Goal: Task Accomplishment & Management: Use online tool/utility

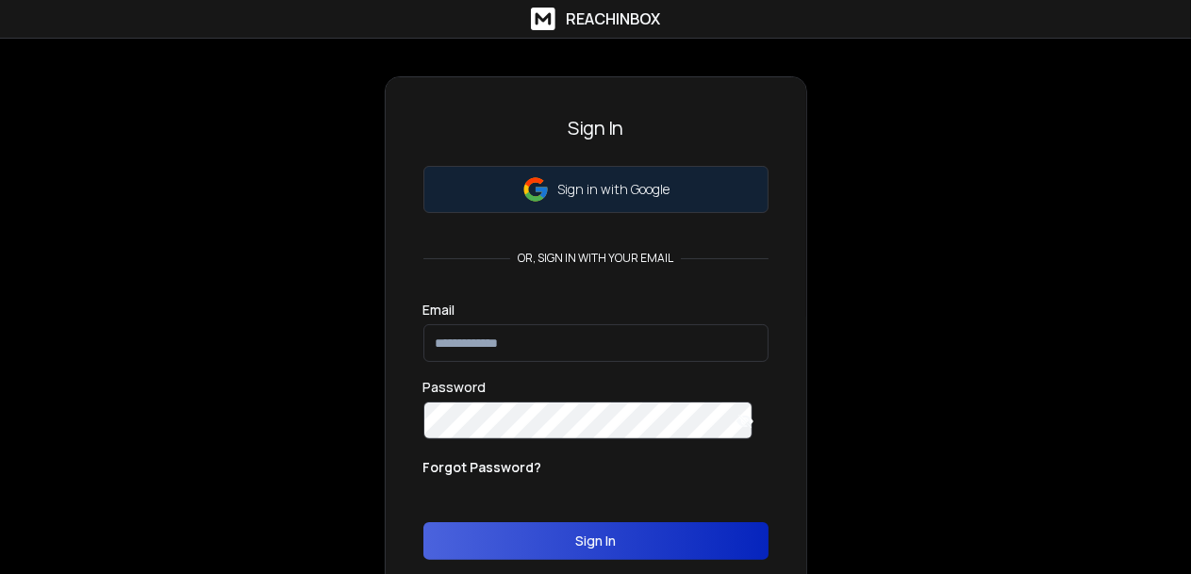
click at [618, 197] on p "Sign in with Google" at bounding box center [613, 189] width 112 height 19
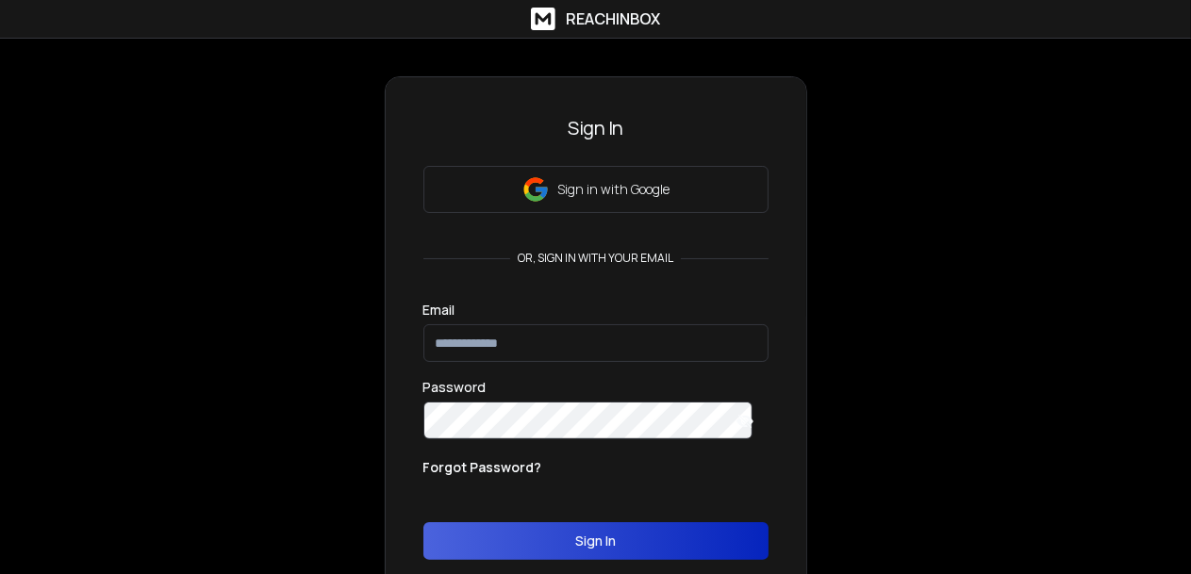
click at [463, 345] on input "email" at bounding box center [595, 343] width 345 height 38
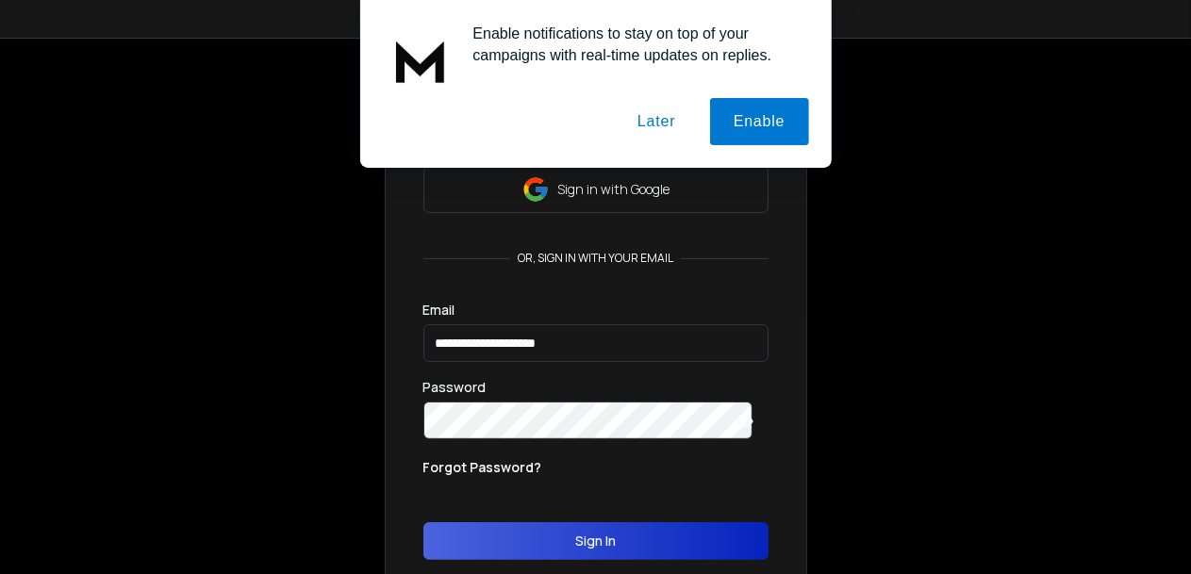
click at [423, 522] on button "Sign In" at bounding box center [595, 541] width 345 height 38
type input "**********"
click at [594, 546] on button "Sign In" at bounding box center [595, 541] width 345 height 38
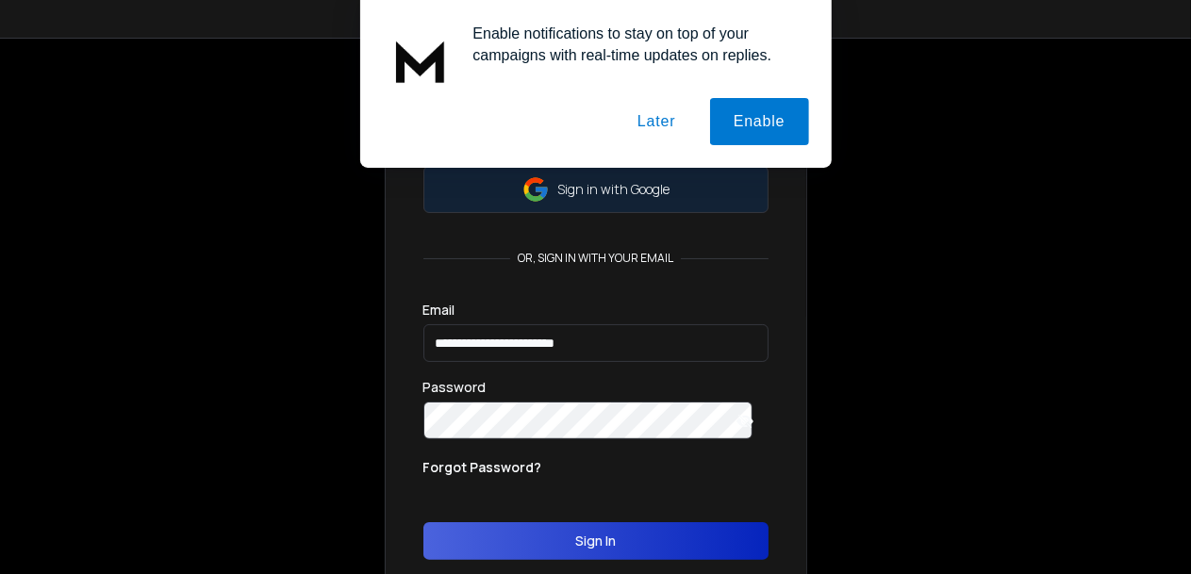
click at [611, 187] on p "Sign in with Google" at bounding box center [613, 189] width 112 height 19
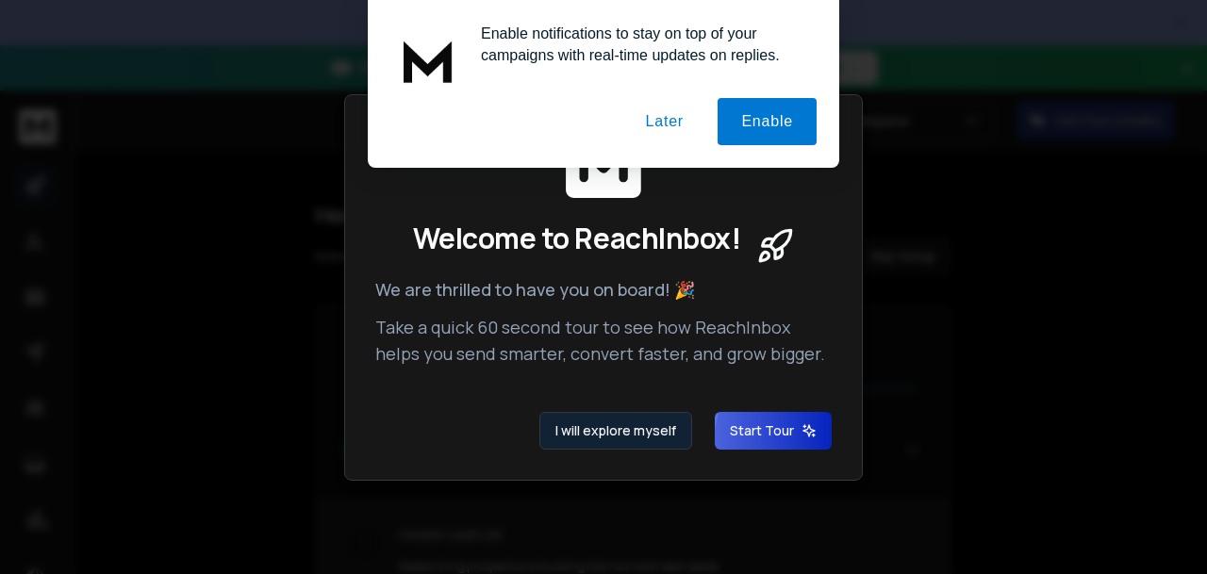
click at [637, 427] on button "I will explore myself" at bounding box center [615, 431] width 153 height 38
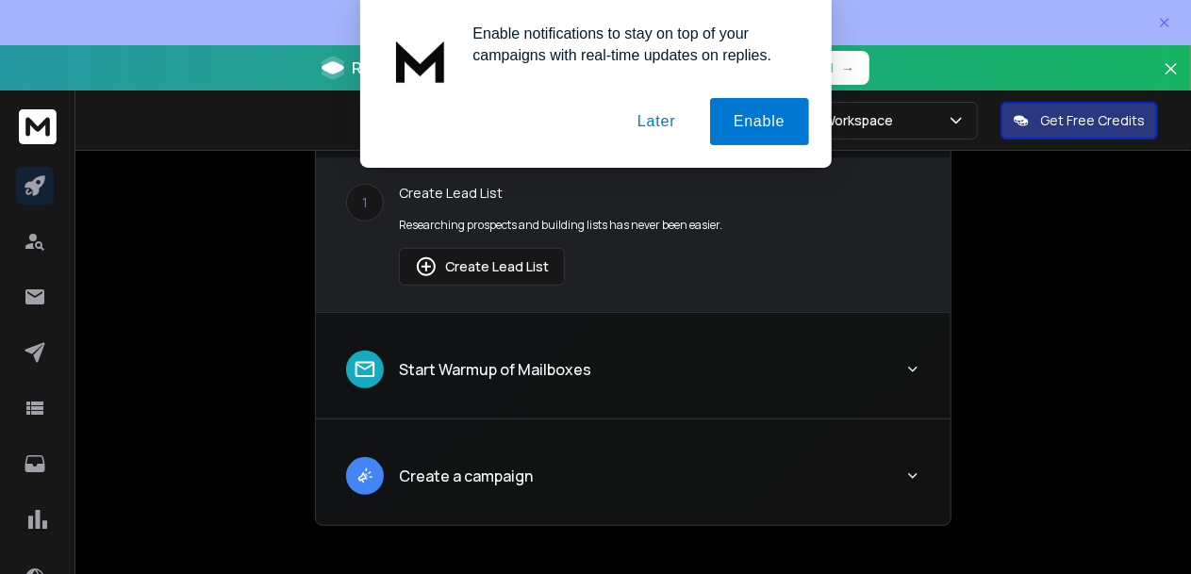
scroll to position [341, 0]
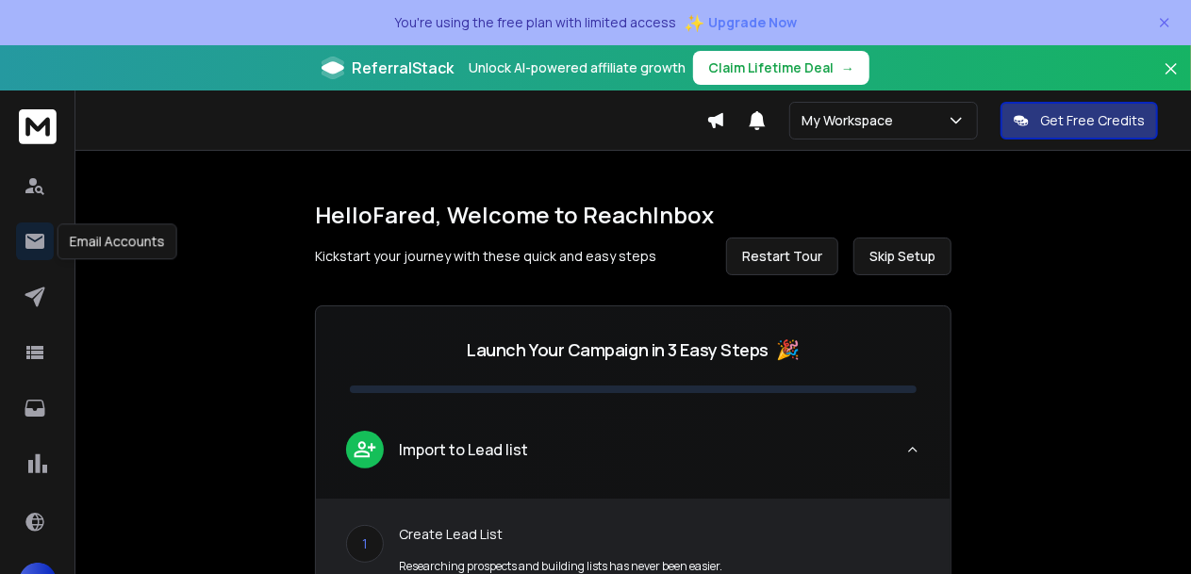
click at [29, 239] on icon at bounding box center [34, 241] width 19 height 15
click at [34, 243] on icon at bounding box center [34, 241] width 19 height 15
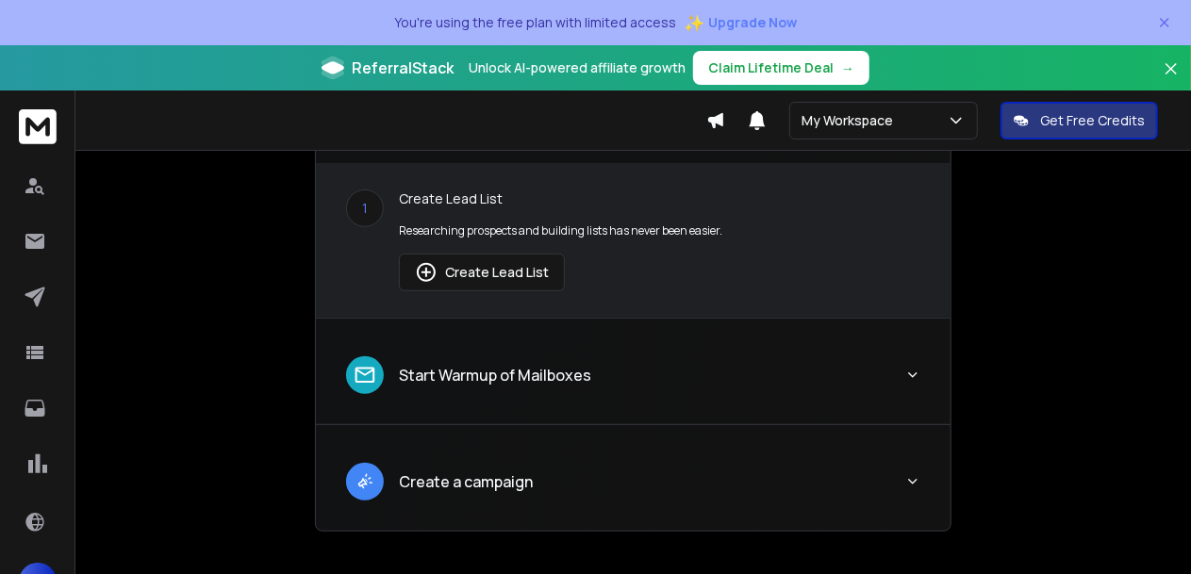
scroll to position [341, 0]
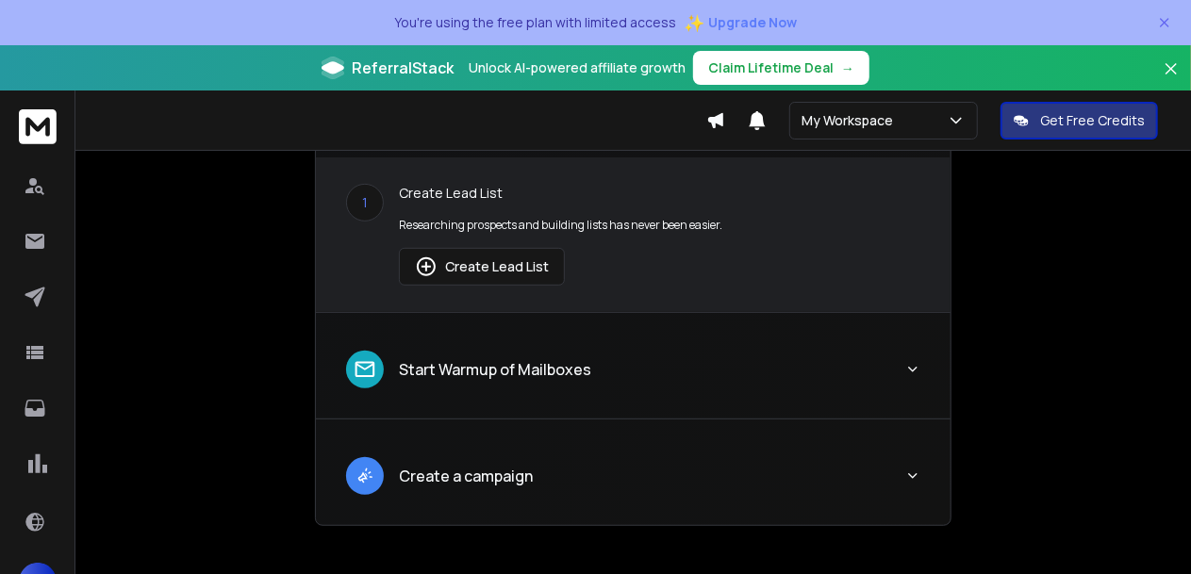
click at [366, 372] on img "button" at bounding box center [365, 369] width 25 height 25
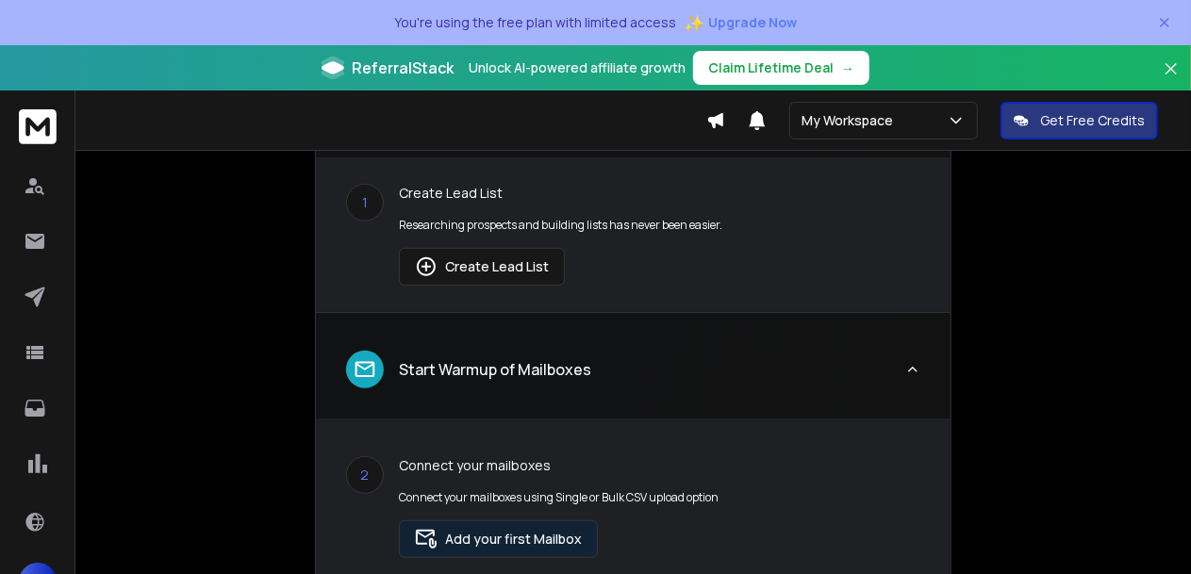
click at [460, 531] on button "Add your first Mailbox" at bounding box center [498, 539] width 199 height 38
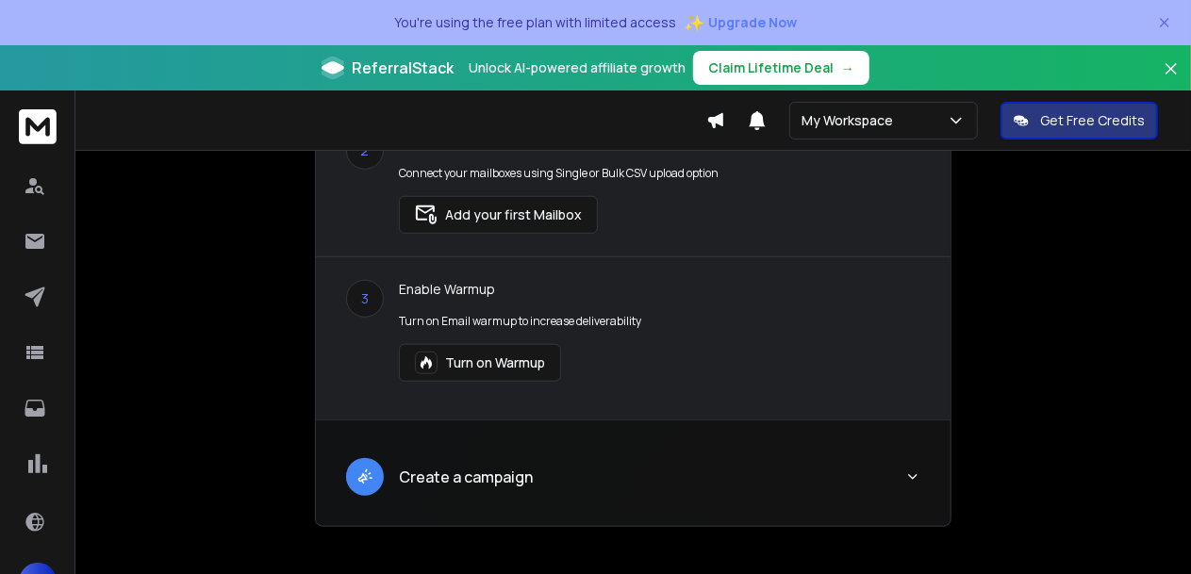
scroll to position [667, 0]
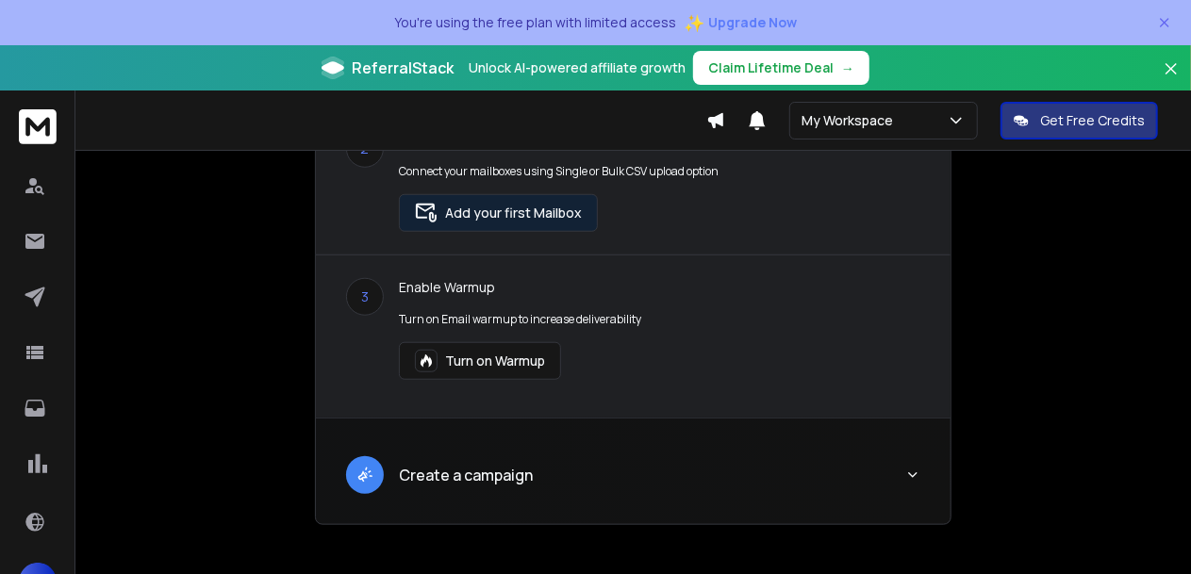
click at [456, 213] on button "Add your first Mailbox" at bounding box center [498, 213] width 199 height 38
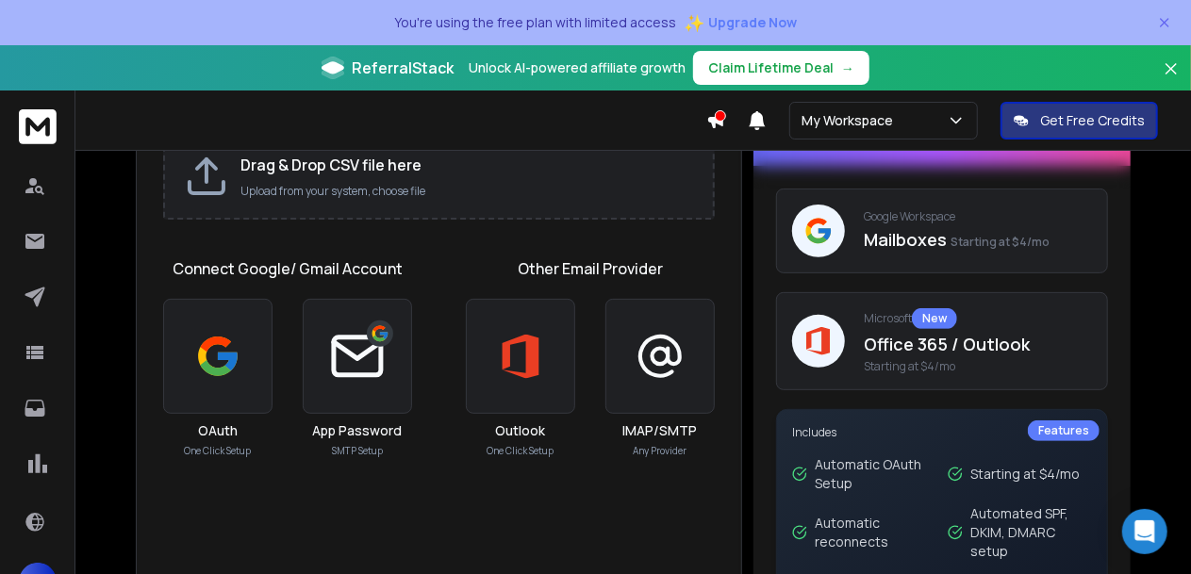
scroll to position [215, 0]
click at [519, 362] on icon at bounding box center [521, 357] width 44 height 44
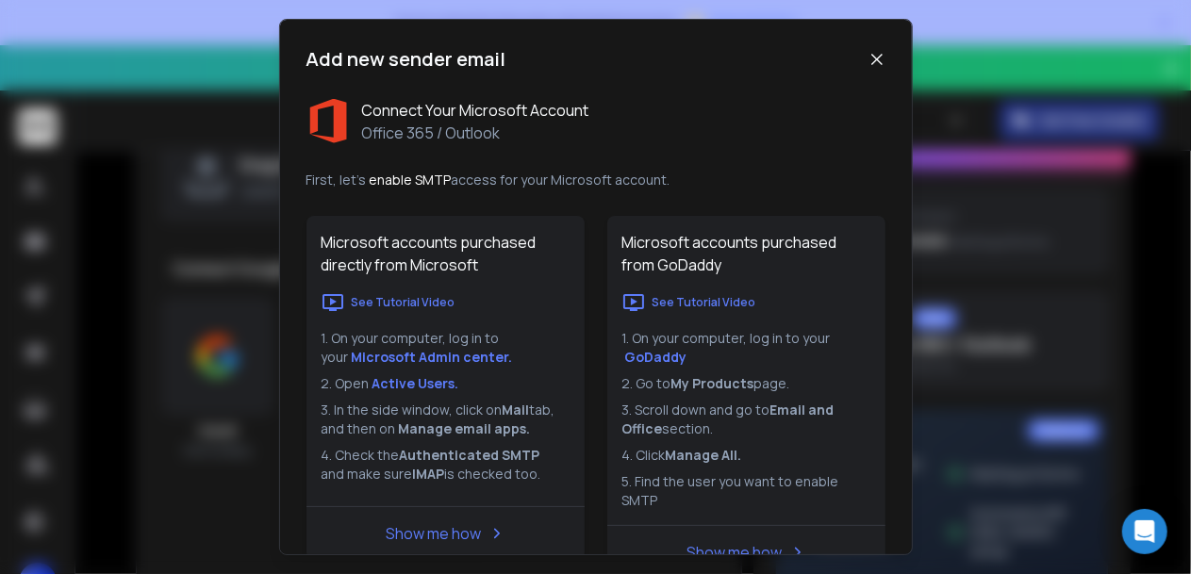
click at [519, 362] on li "1. On your computer, log in to your Microsoft Admin center." at bounding box center [445, 348] width 248 height 38
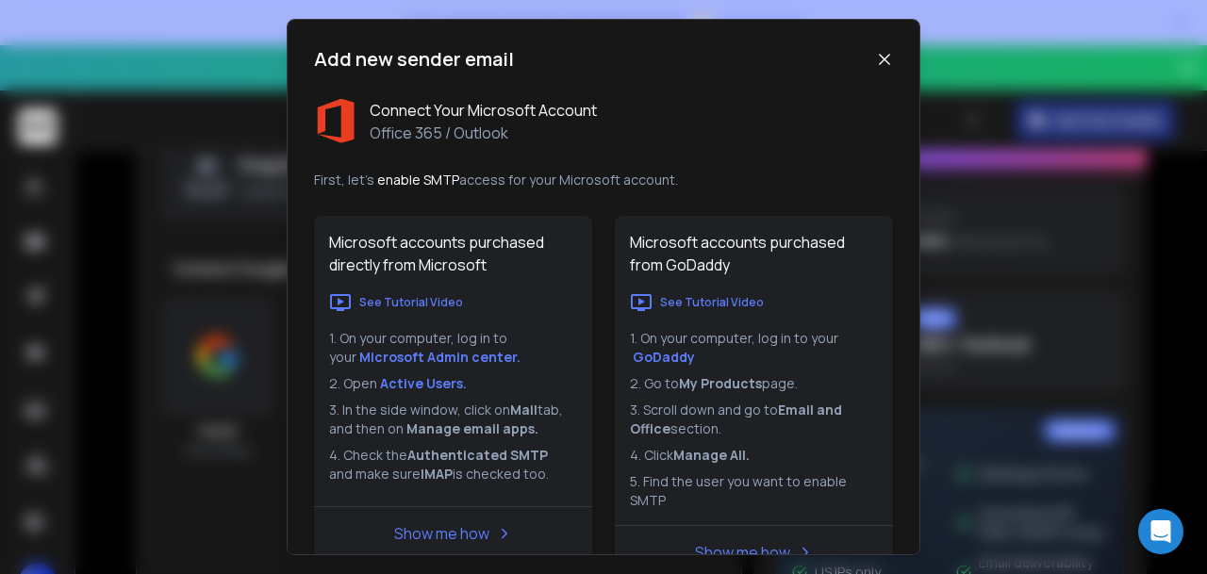
click at [515, 389] on li "2. Open Active Users." at bounding box center [453, 383] width 248 height 19
click at [876, 58] on icon at bounding box center [884, 59] width 17 height 17
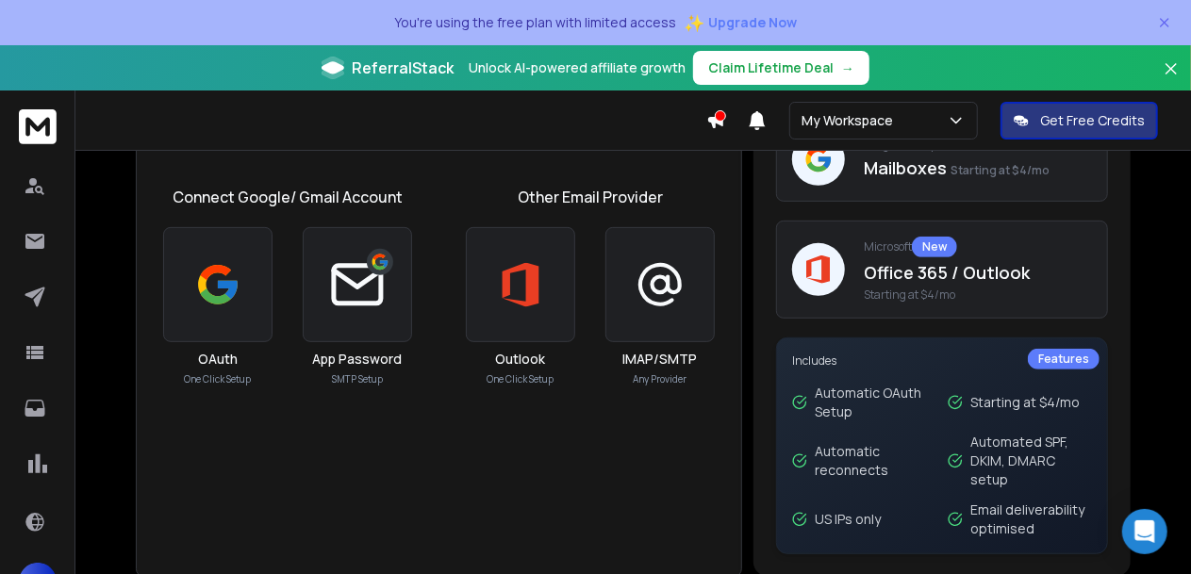
scroll to position [307, 0]
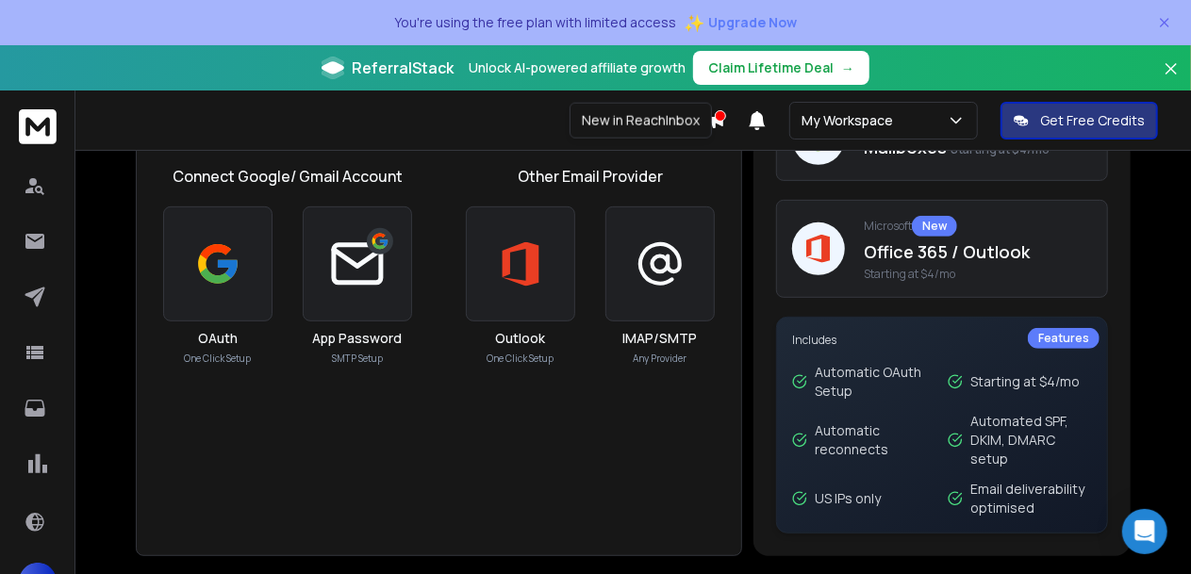
click at [723, 118] on div at bounding box center [720, 115] width 11 height 11
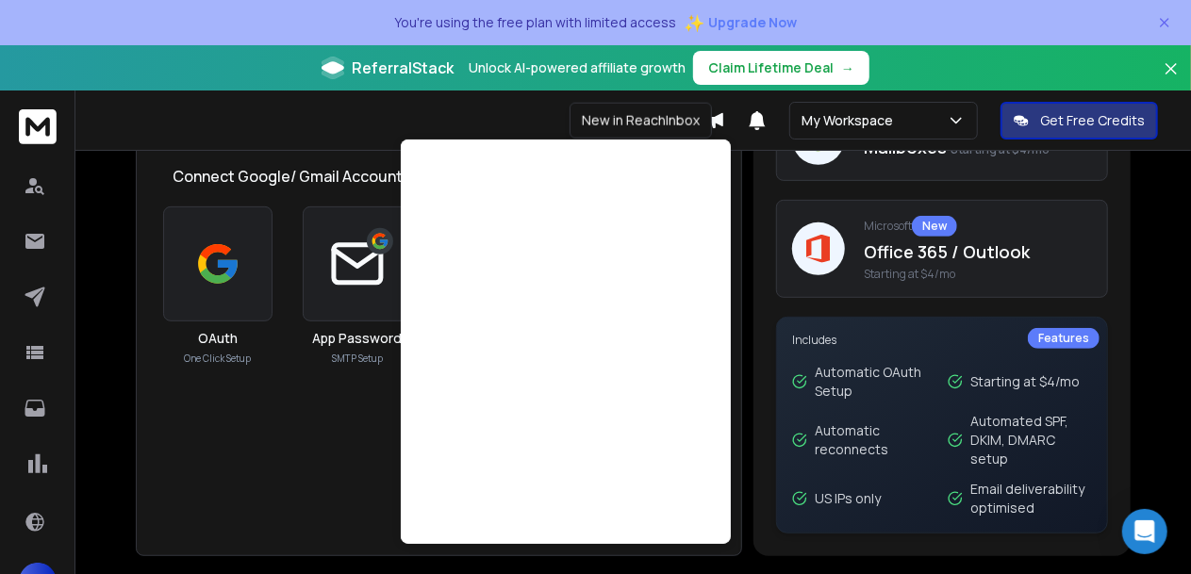
click at [718, 120] on icon at bounding box center [715, 120] width 15 height 15
